Goal: Information Seeking & Learning: Learn about a topic

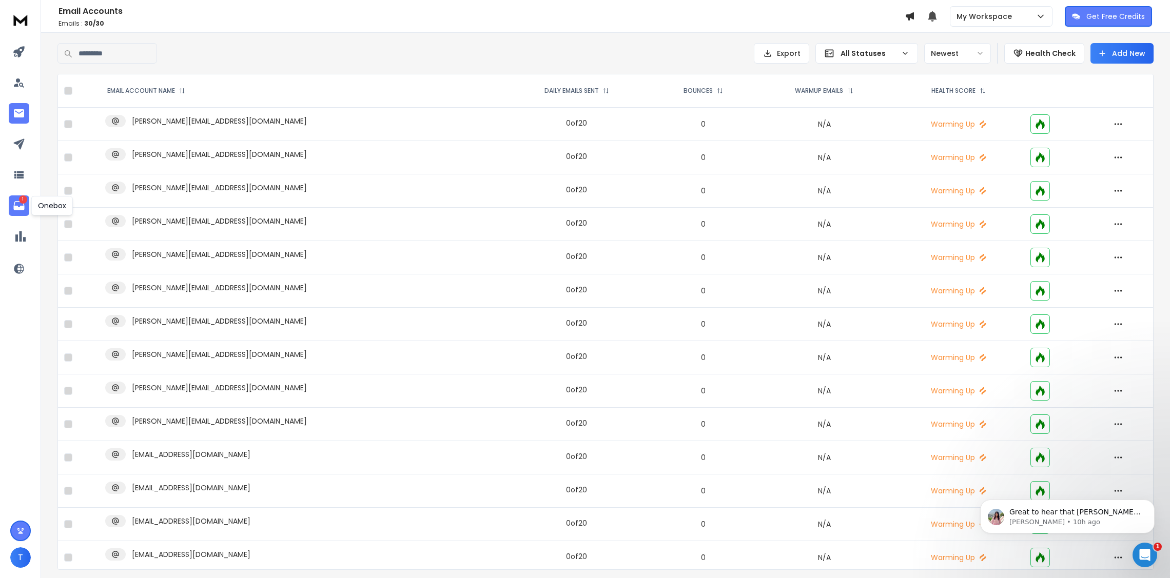
click at [11, 208] on link "1" at bounding box center [19, 205] width 21 height 21
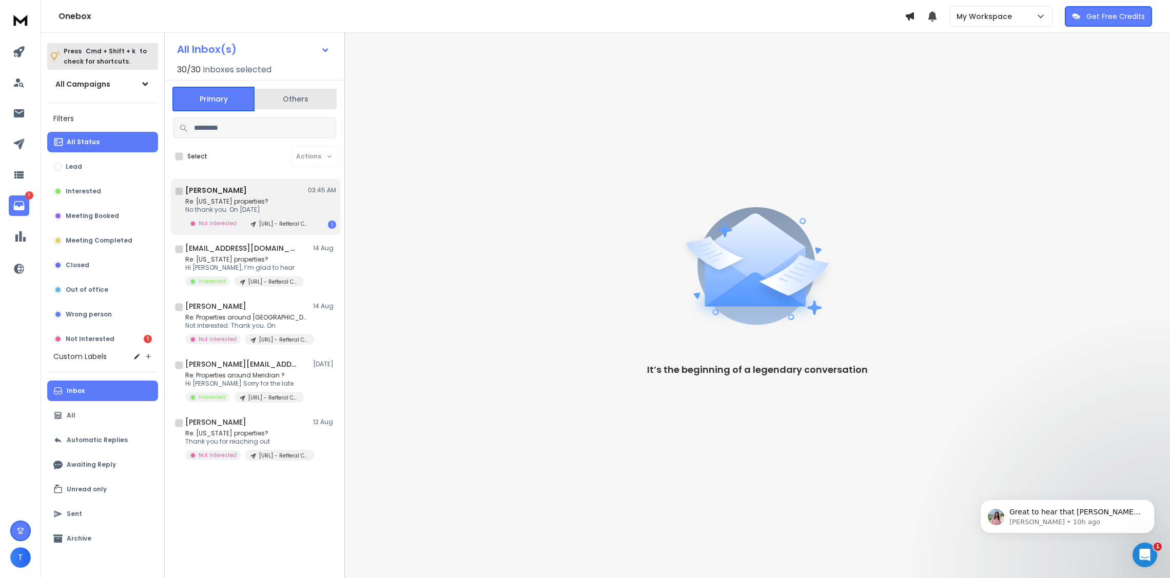
click at [223, 209] on p "No thank you. On [DATE]" at bounding box center [246, 210] width 123 height 8
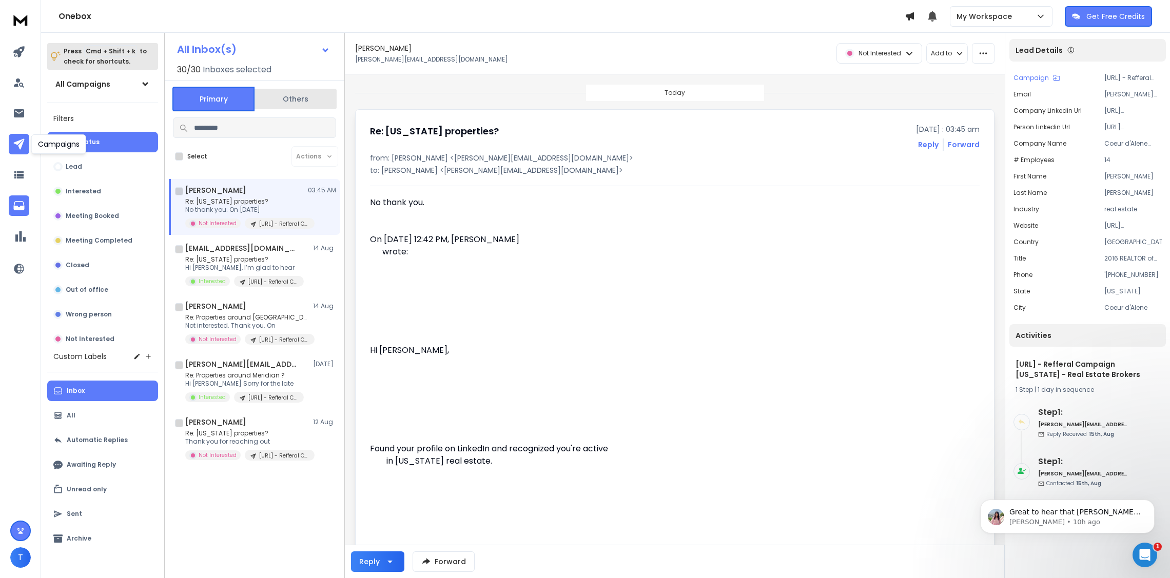
click at [22, 143] on icon at bounding box center [18, 143] width 11 height 11
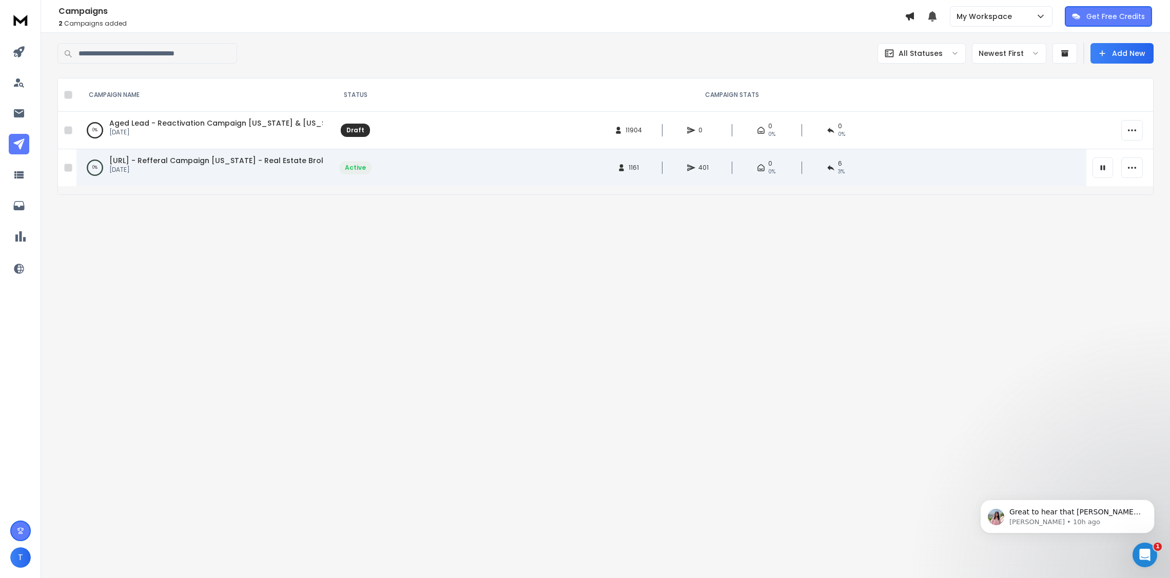
click at [148, 161] on span "[URL] - Refferal Campaign [US_STATE] - Real Estate Brokers" at bounding box center [223, 160] width 228 height 10
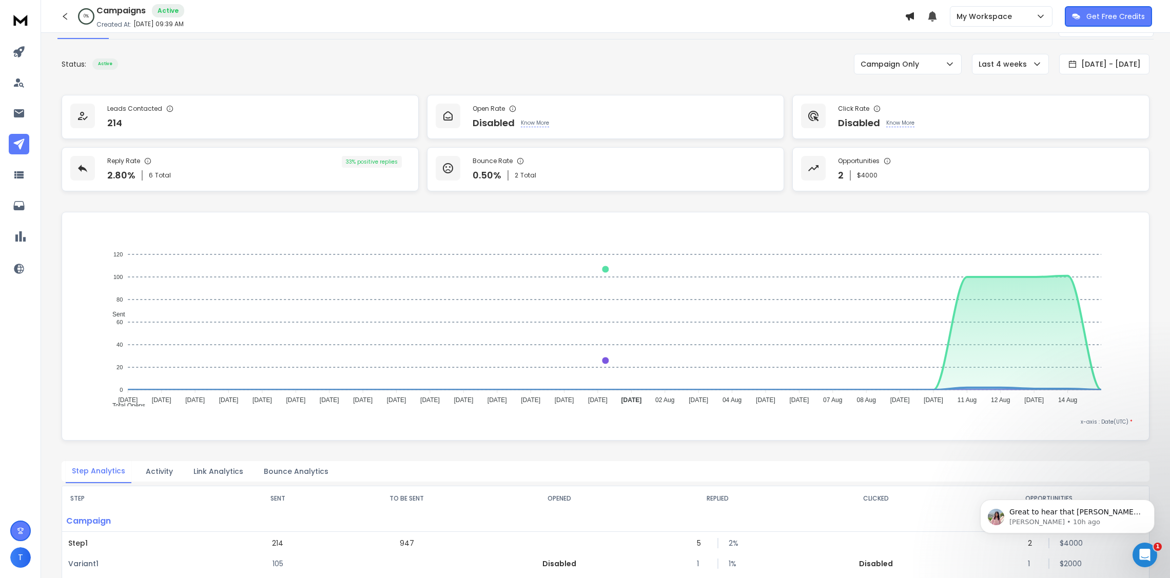
scroll to position [125, 0]
